Goal: Task Accomplishment & Management: Manage account settings

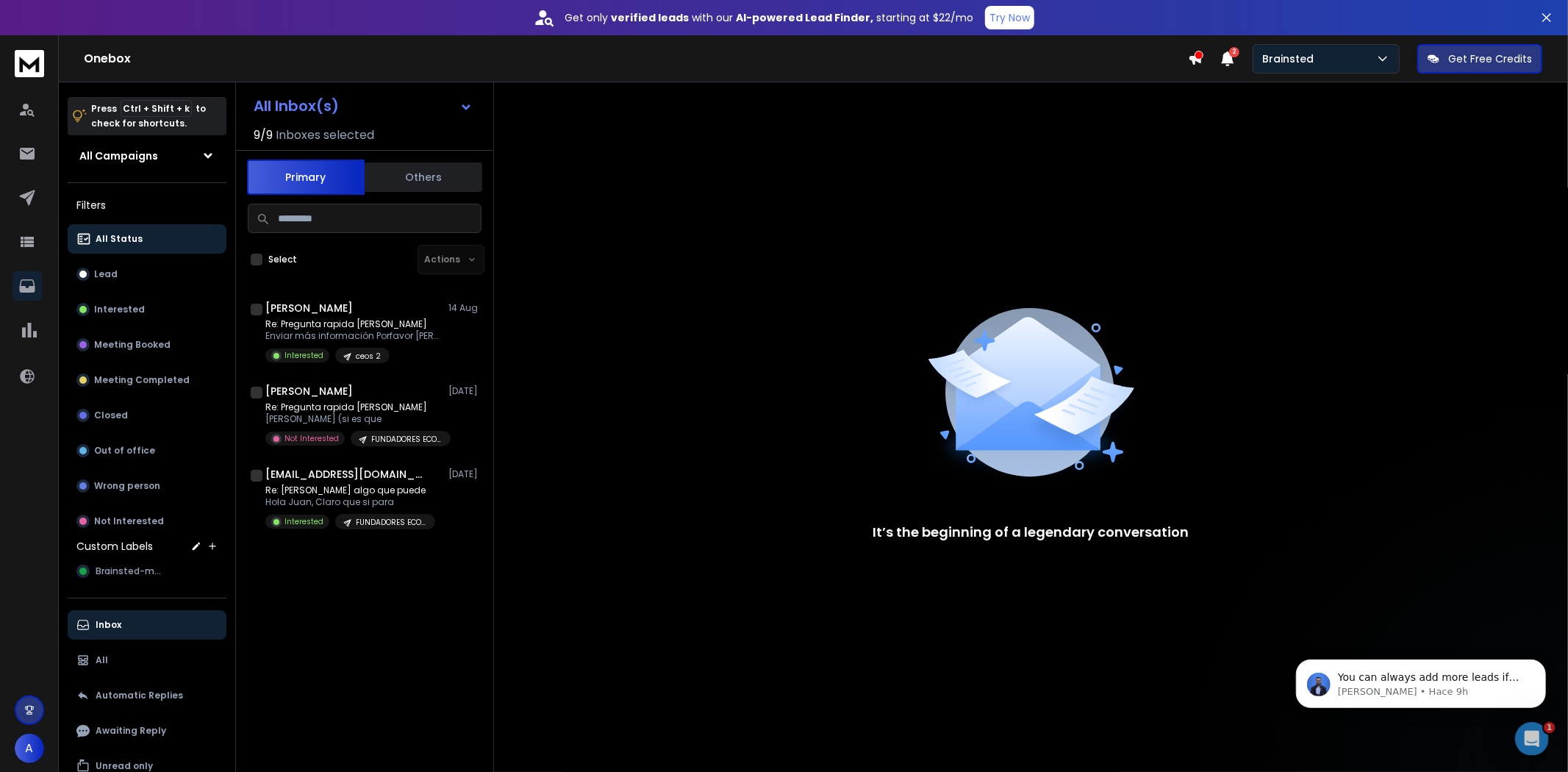
click at [1344, 58] on div "Brainsted" at bounding box center [1326, 58] width 128 height 15
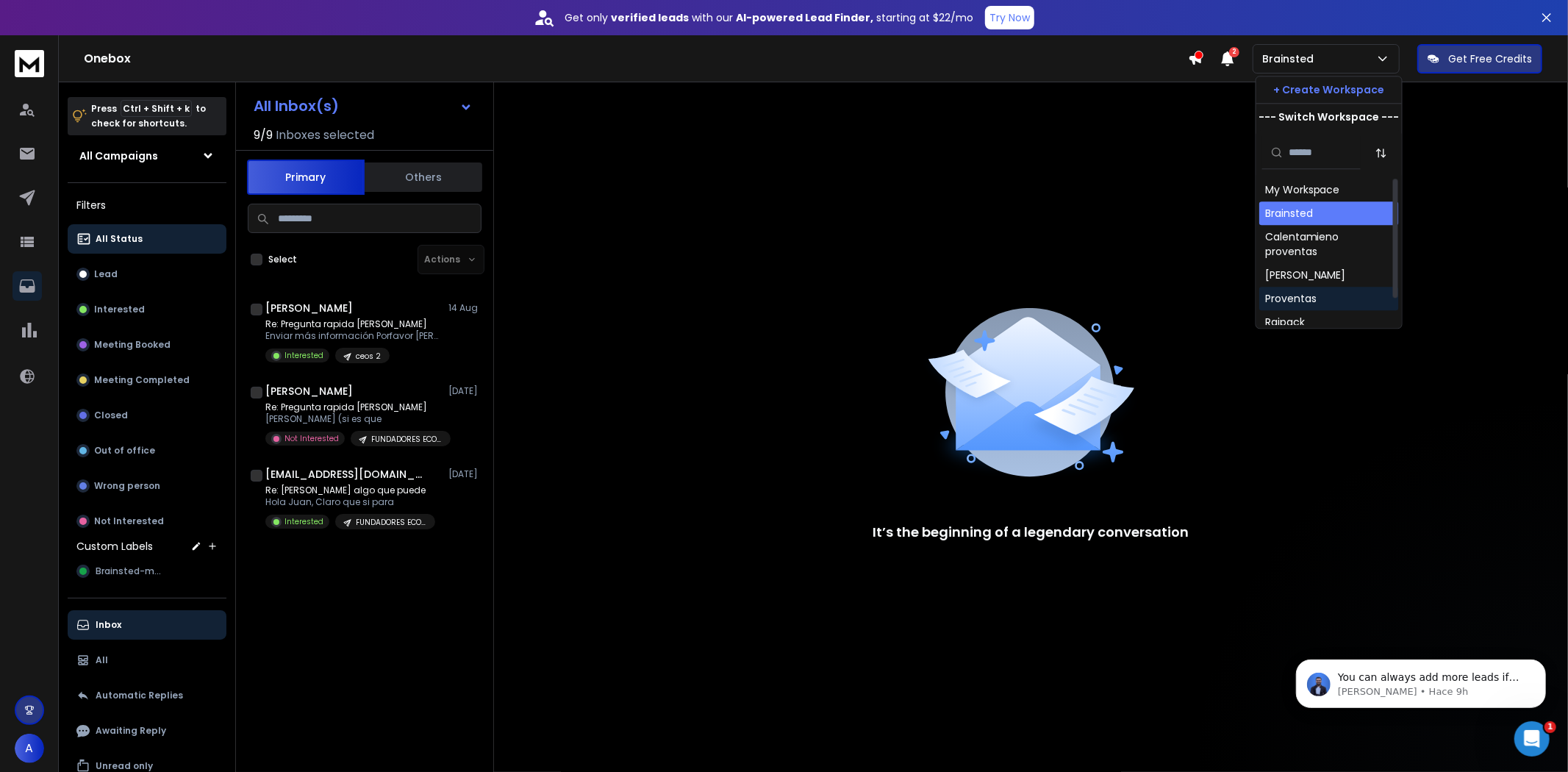
click at [1297, 299] on div "Proventas" at bounding box center [1291, 298] width 51 height 15
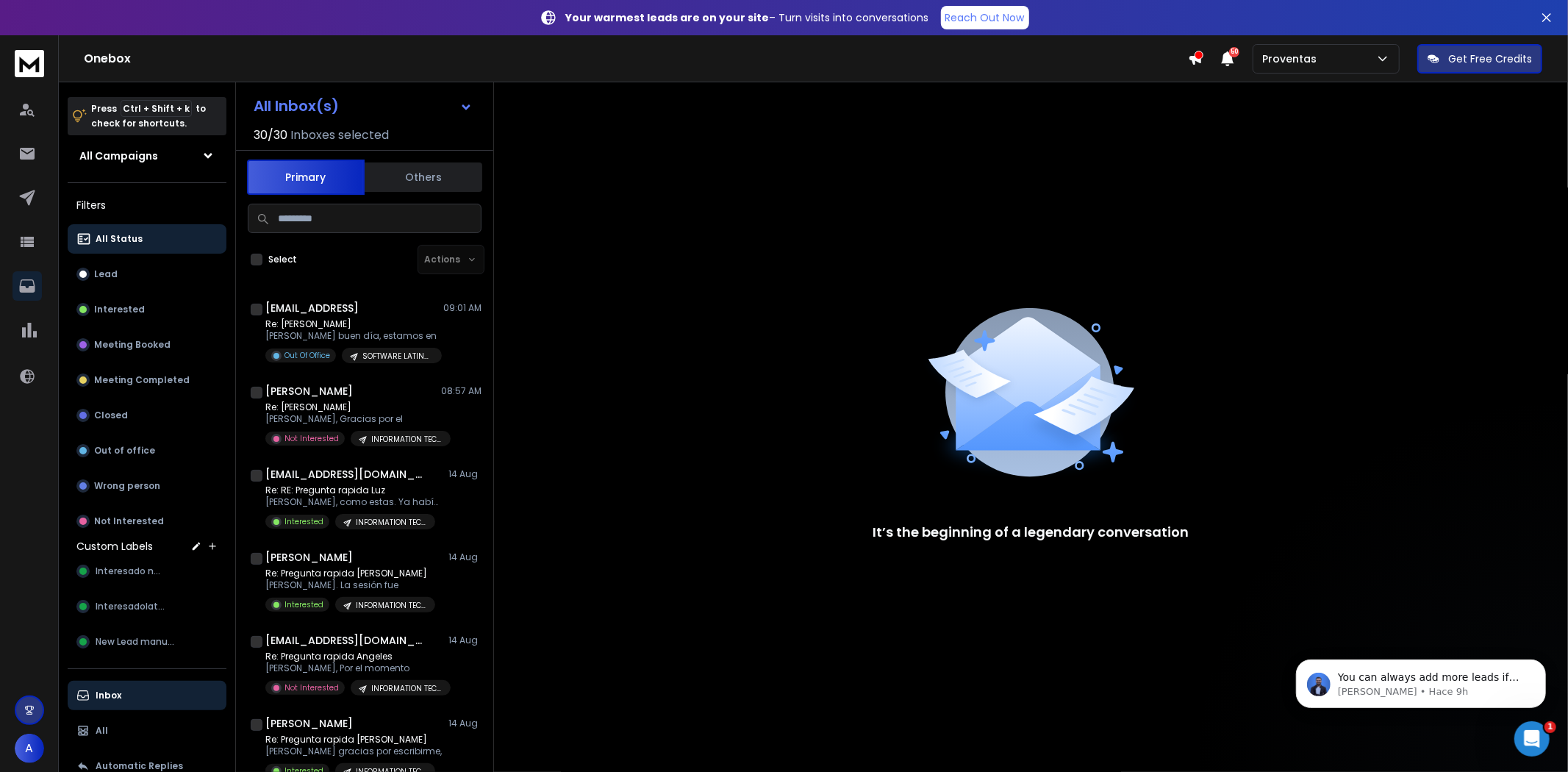
click at [407, 163] on button "Others" at bounding box center [423, 177] width 118 height 32
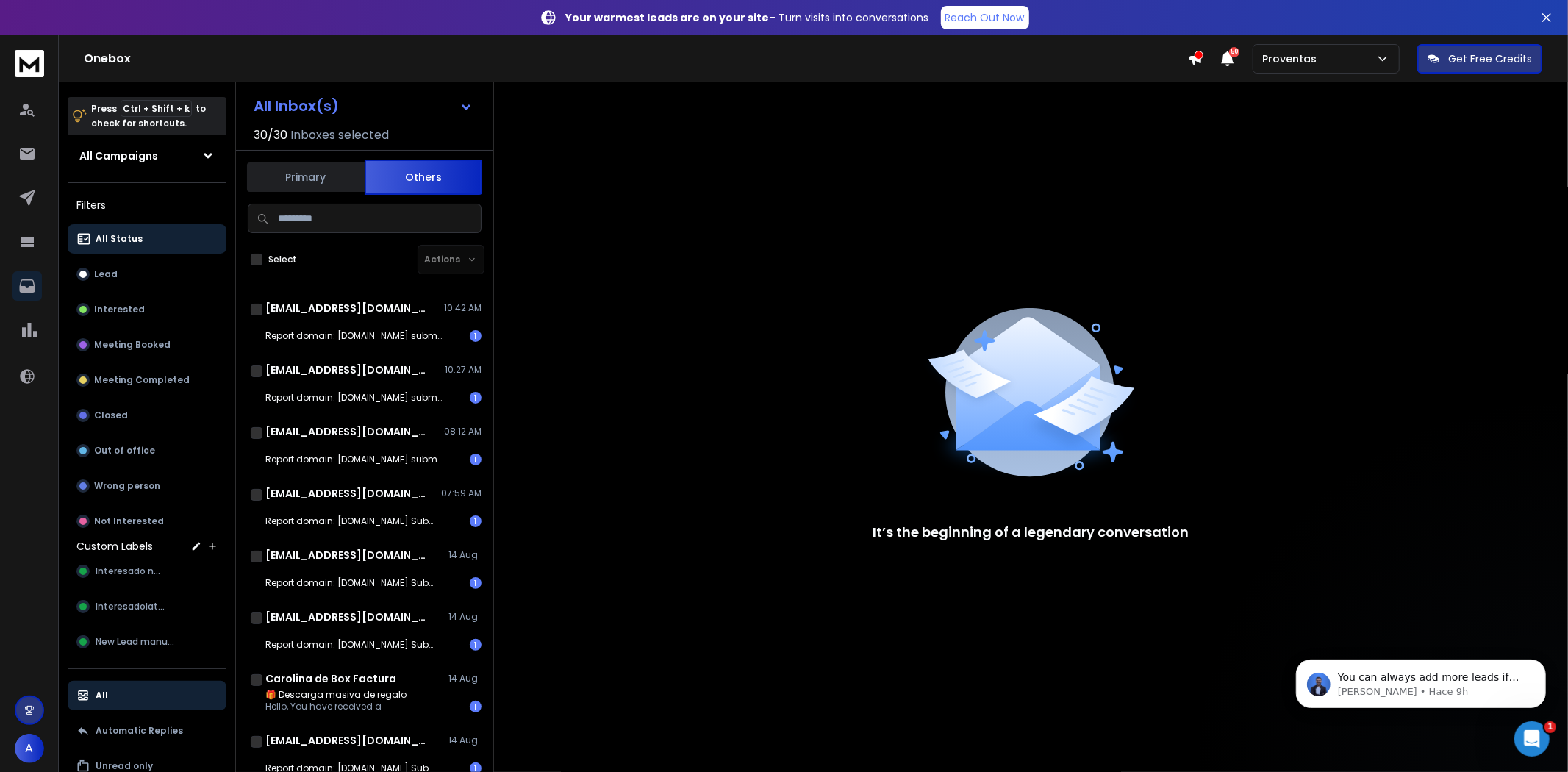
click at [311, 171] on button "Primary" at bounding box center [305, 177] width 118 height 32
